Goal: Task Accomplishment & Management: Manage account settings

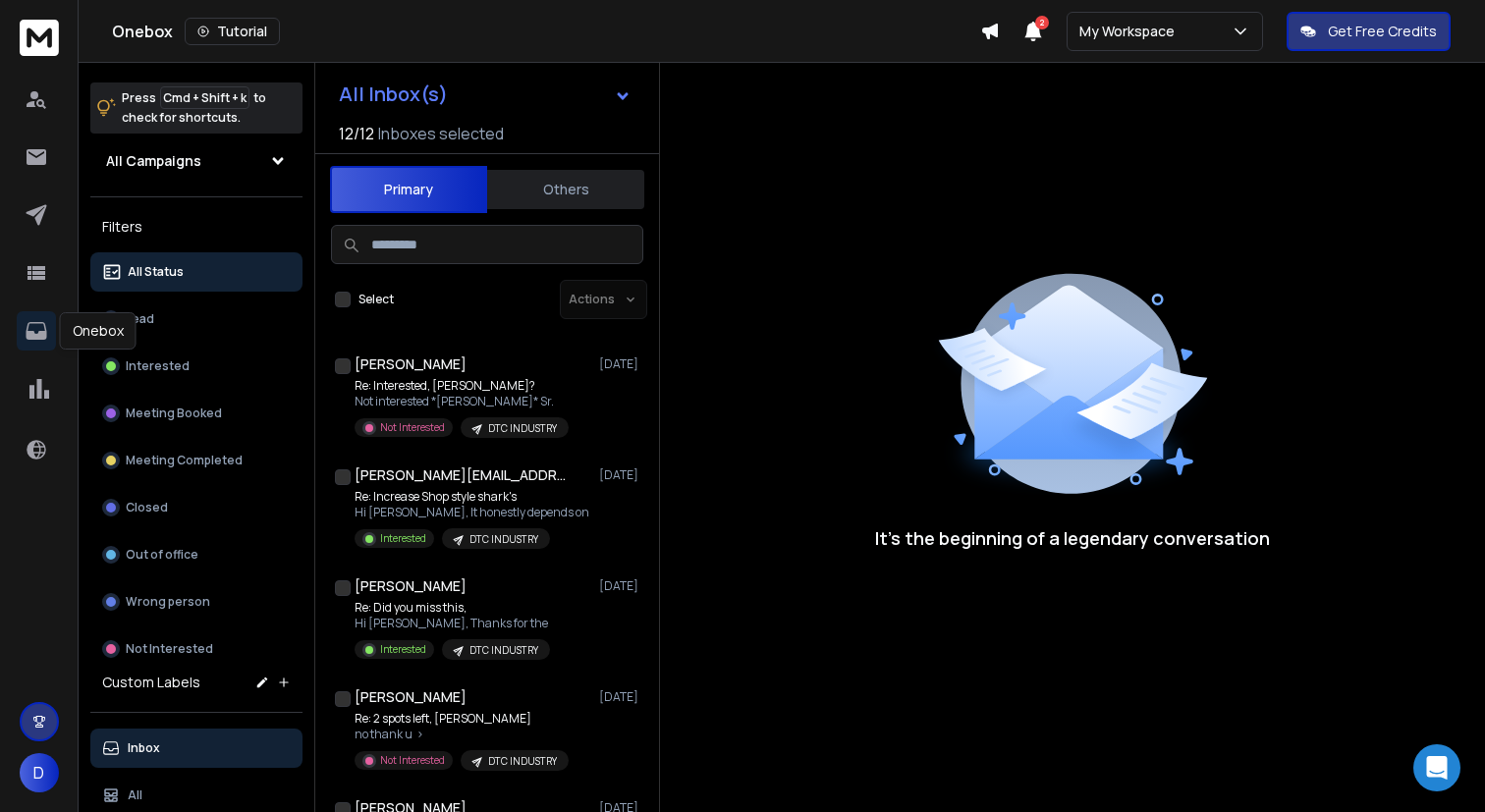
click at [30, 327] on icon at bounding box center [37, 331] width 24 height 24
click at [38, 216] on icon at bounding box center [36, 215] width 21 height 21
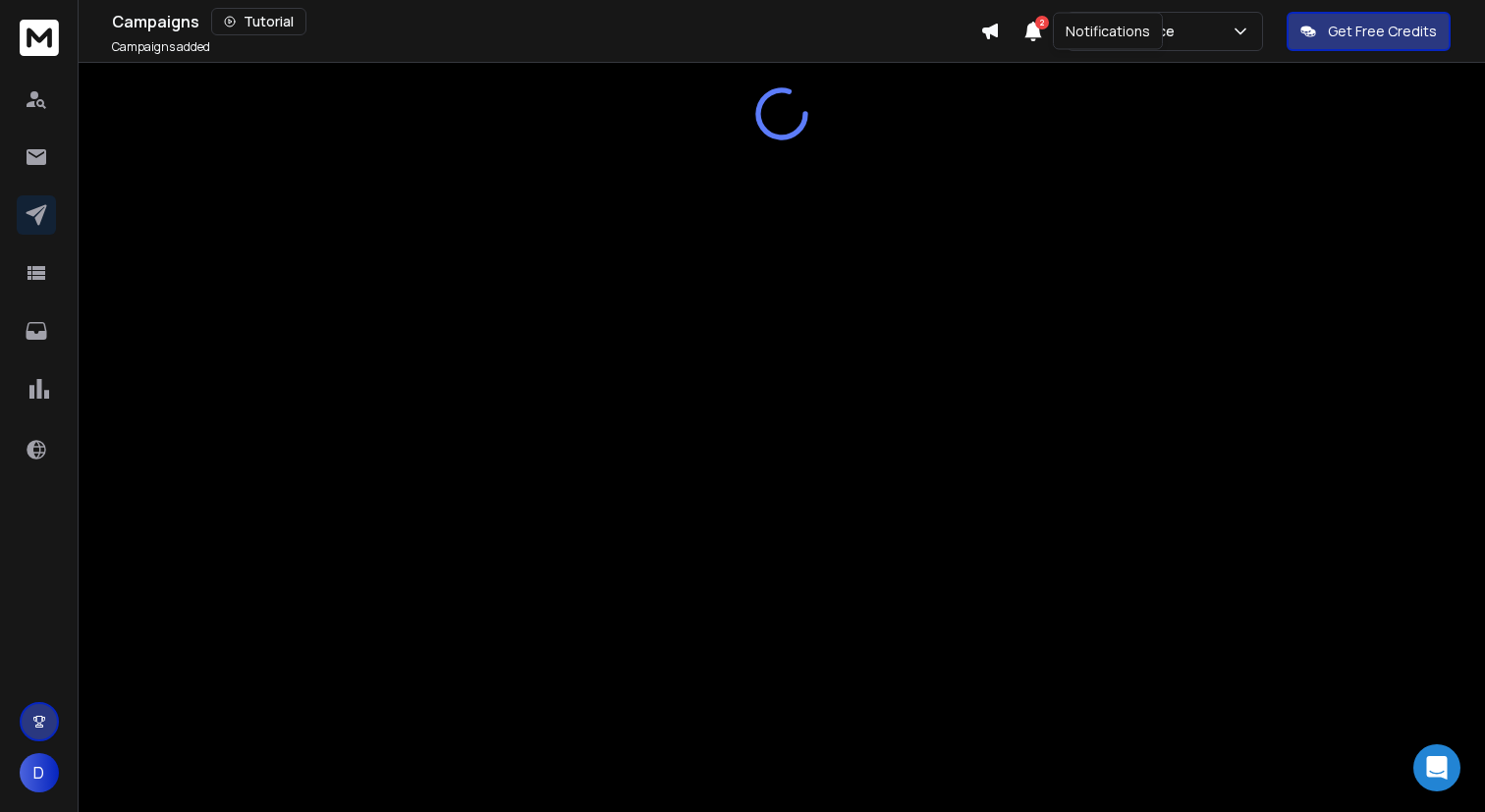
click at [1042, 35] on icon at bounding box center [1034, 31] width 18 height 20
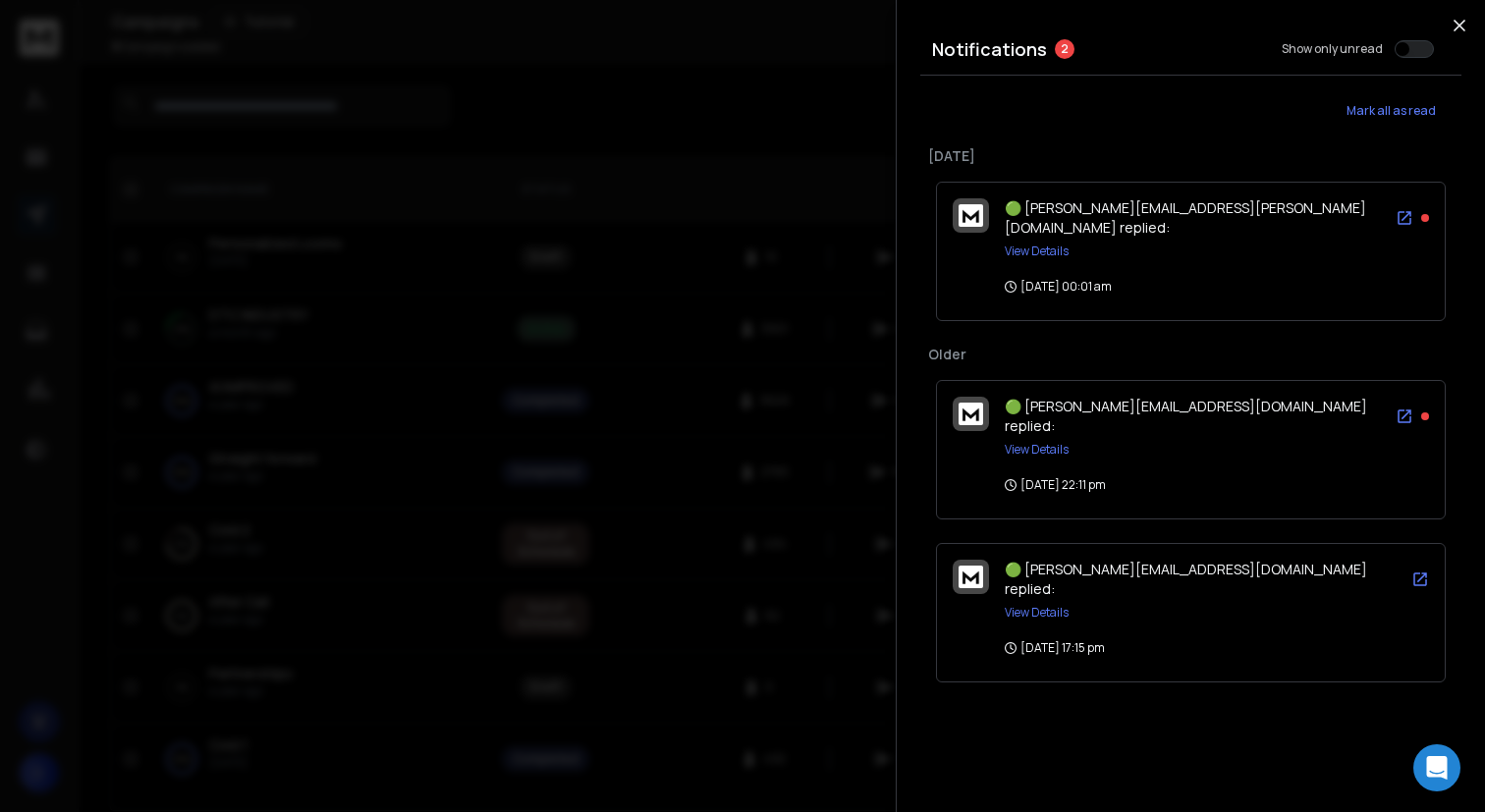
click at [1460, 20] on icon "button" at bounding box center [1459, 26] width 20 height 20
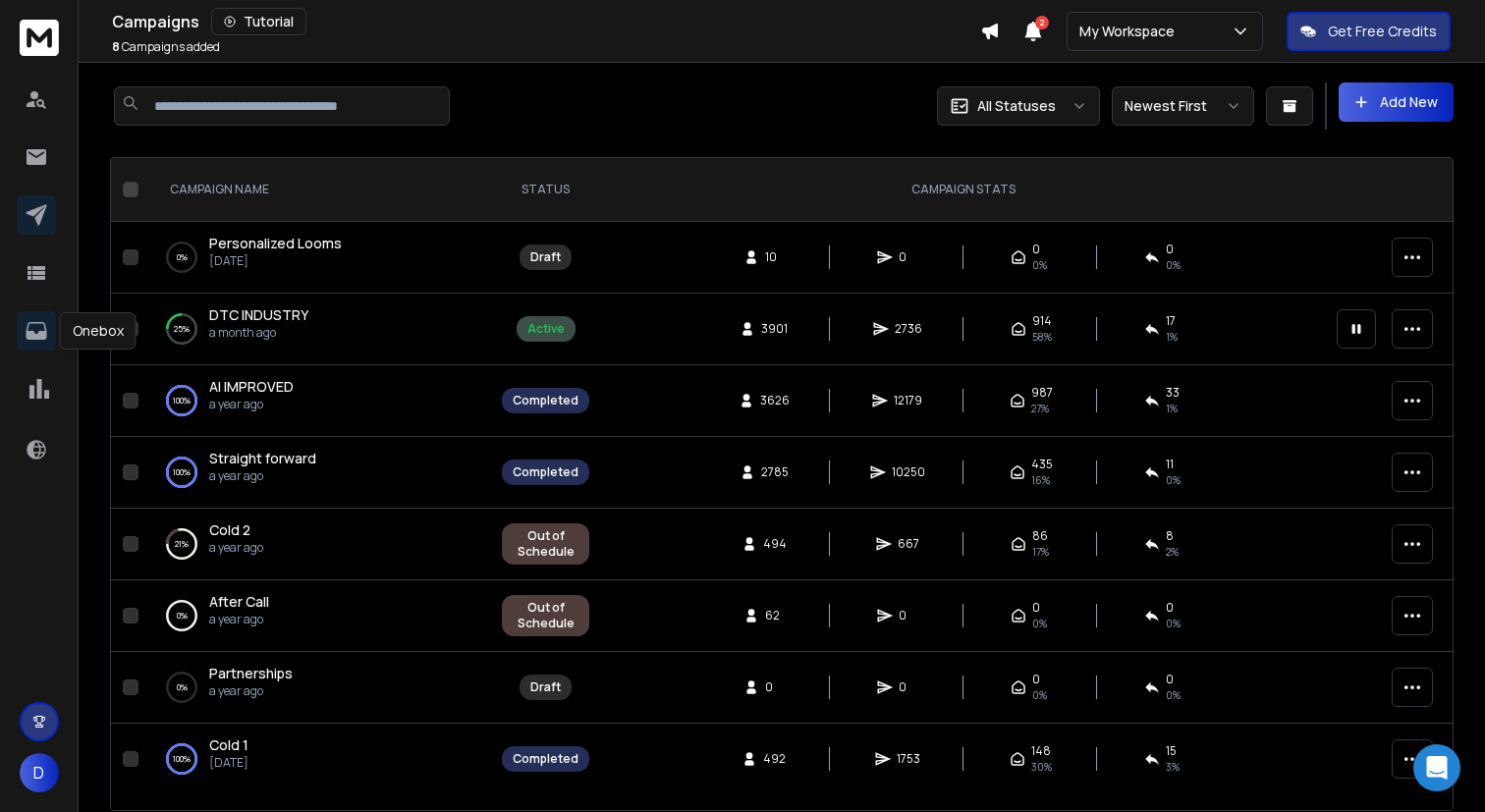
click at [43, 332] on icon at bounding box center [36, 331] width 21 height 18
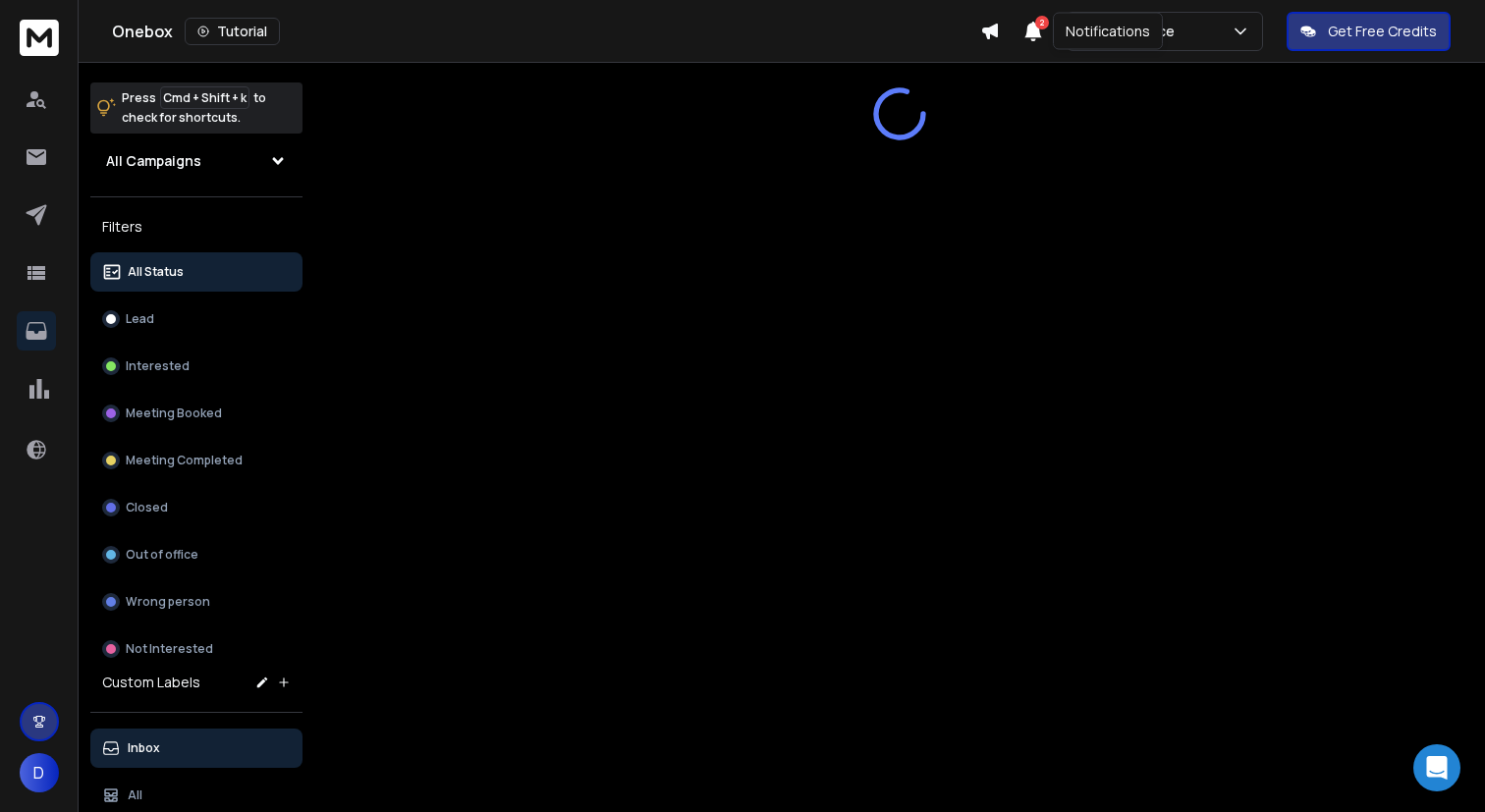
click at [1042, 32] on icon at bounding box center [1034, 31] width 18 height 20
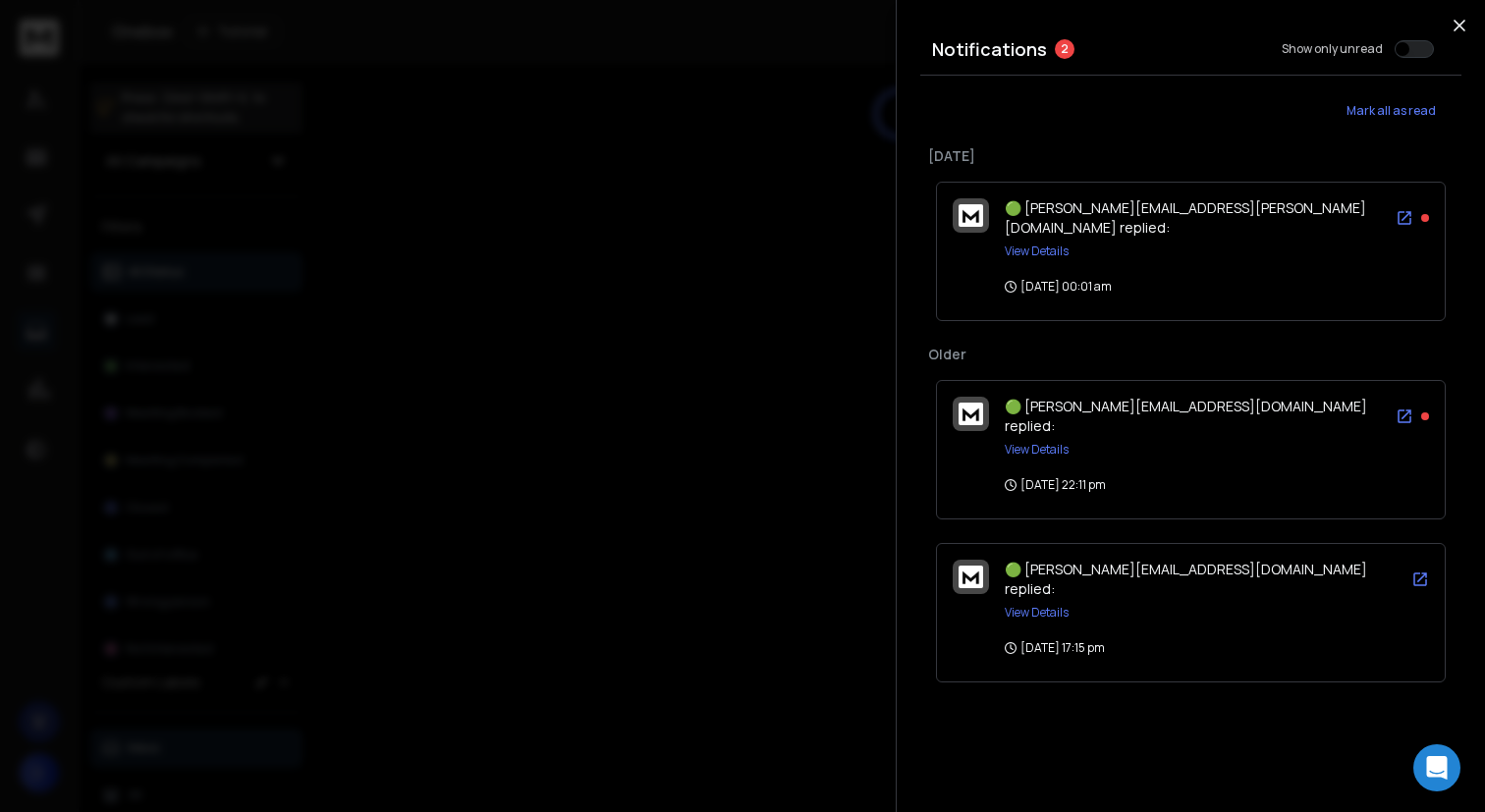
click at [1456, 26] on icon "button" at bounding box center [1459, 26] width 20 height 20
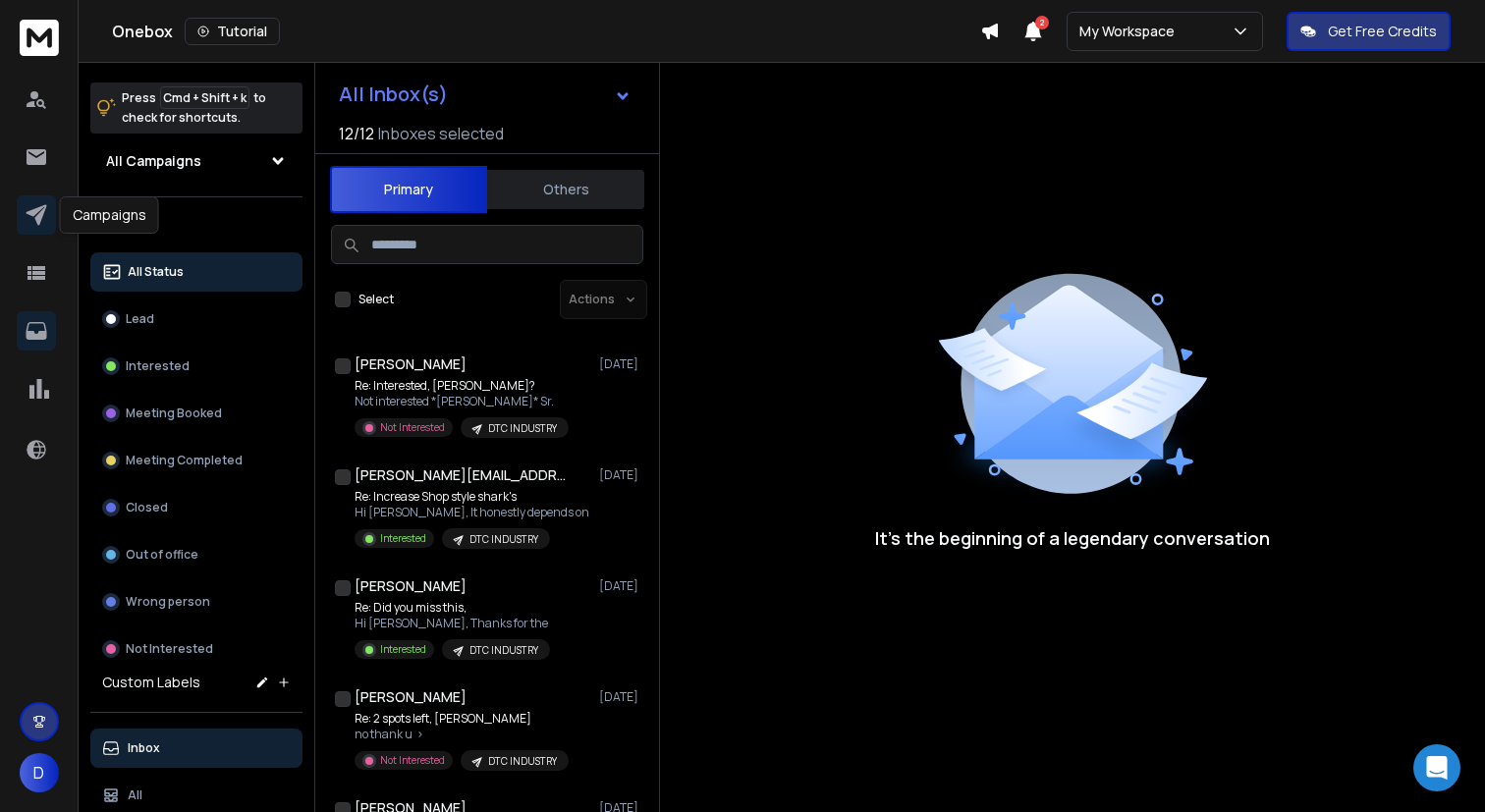
click at [42, 204] on icon at bounding box center [37, 215] width 24 height 24
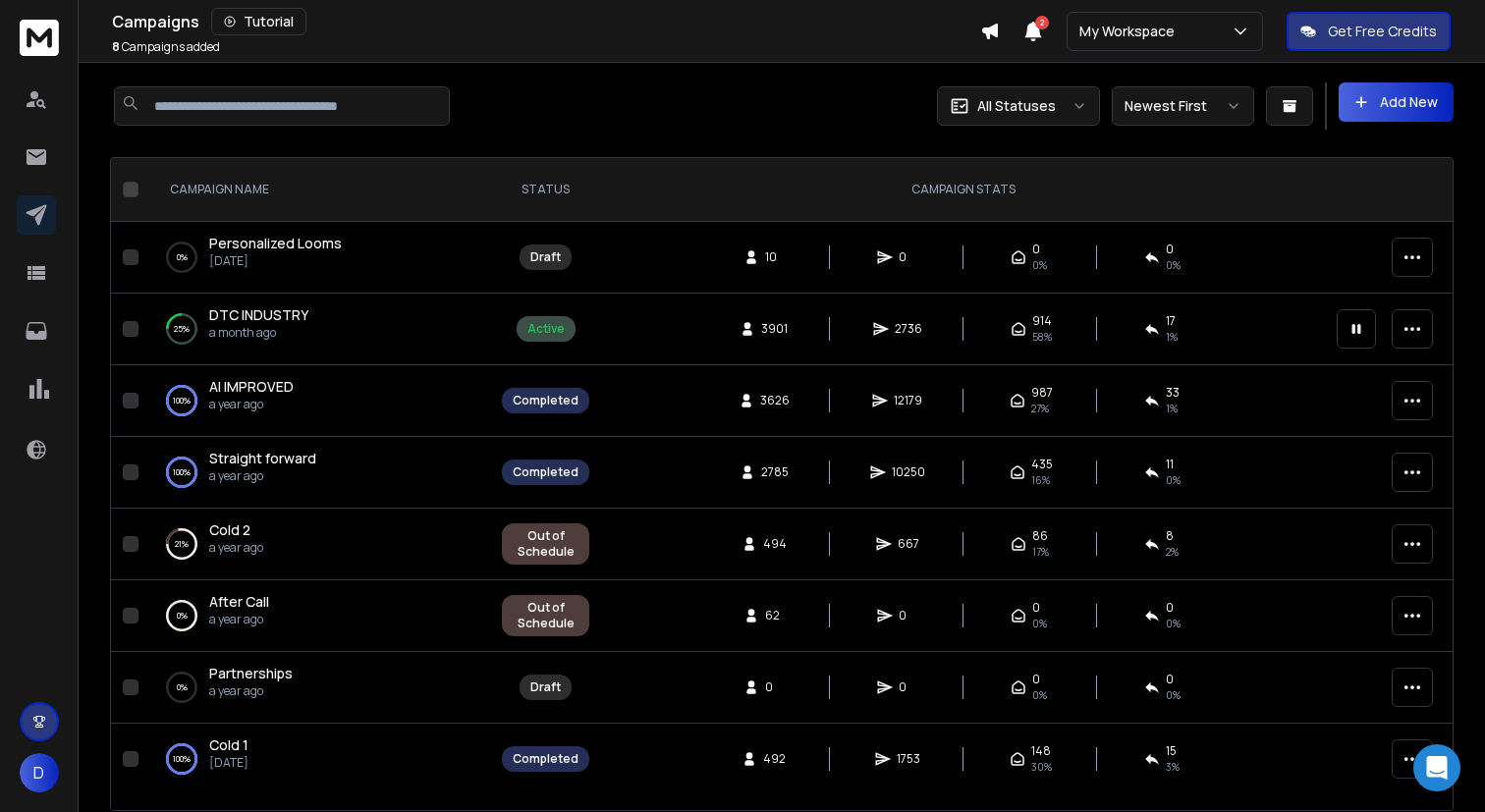
click at [288, 323] on span "DTC INDUSTRY" at bounding box center [259, 314] width 99 height 19
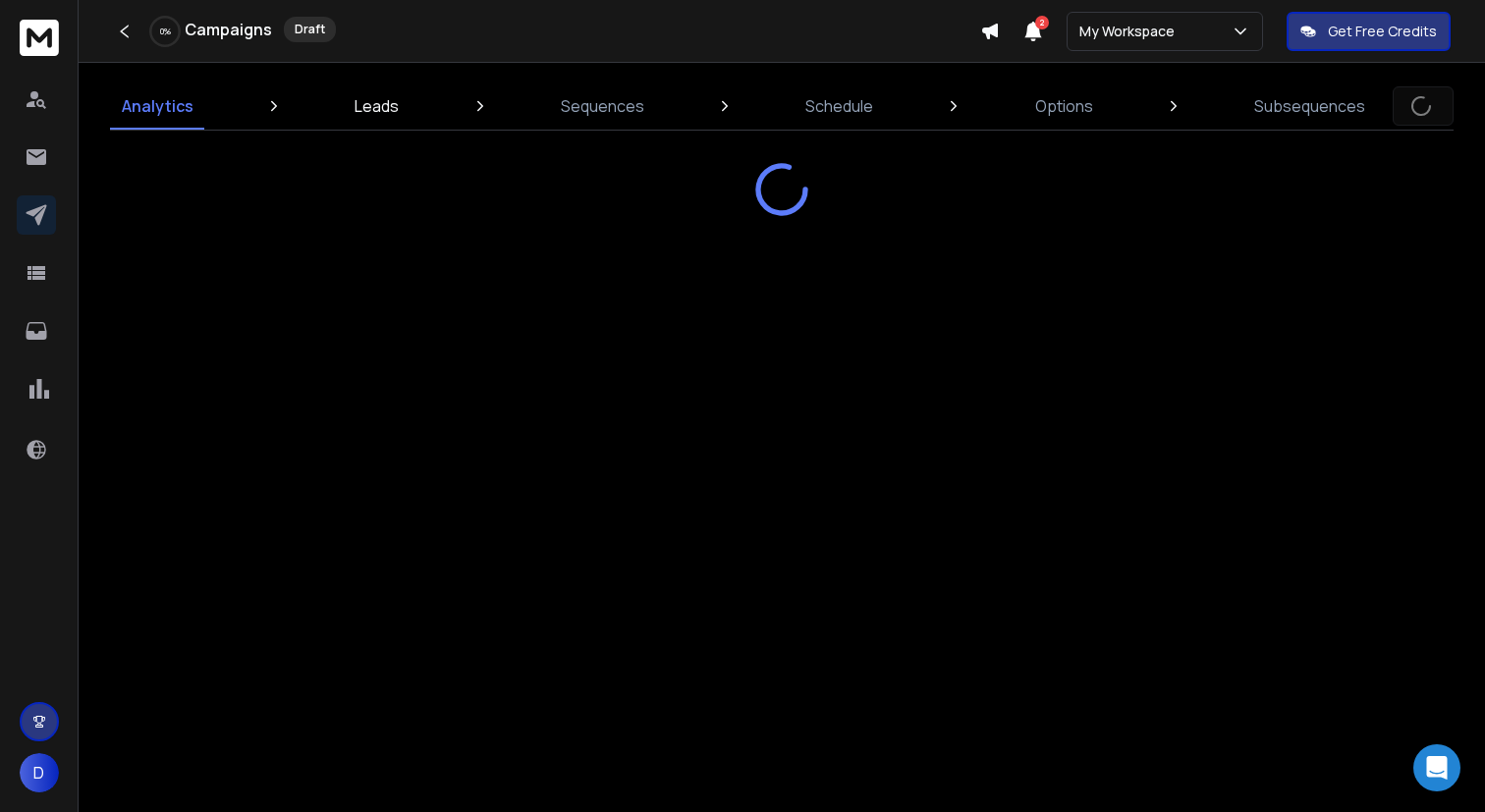
click at [371, 108] on p "Leads" at bounding box center [376, 106] width 45 height 24
